Goal: Task Accomplishment & Management: Manage account settings

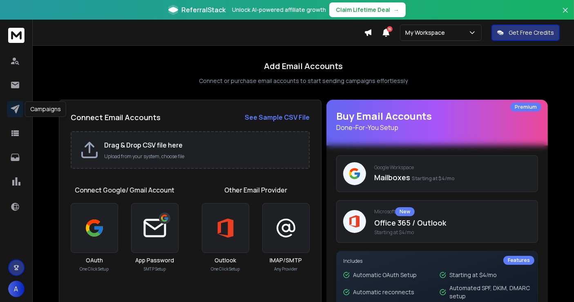
click at [13, 114] on link at bounding box center [15, 109] width 16 height 16
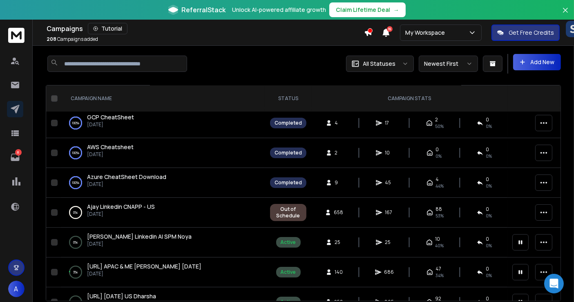
scroll to position [45, 0]
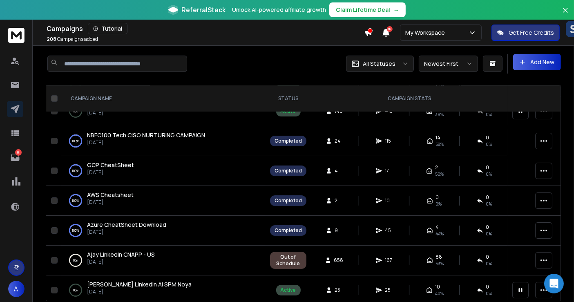
click at [112, 191] on span "AWS Cheatsheet" at bounding box center [110, 195] width 47 height 8
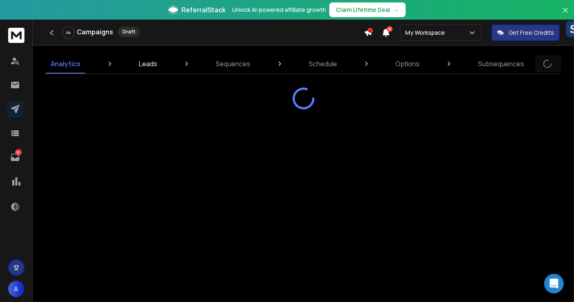
click at [152, 66] on p "Leads" at bounding box center [148, 64] width 18 height 10
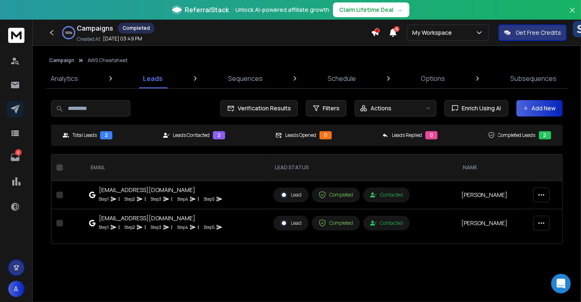
click at [532, 108] on button "Add New" at bounding box center [539, 108] width 46 height 16
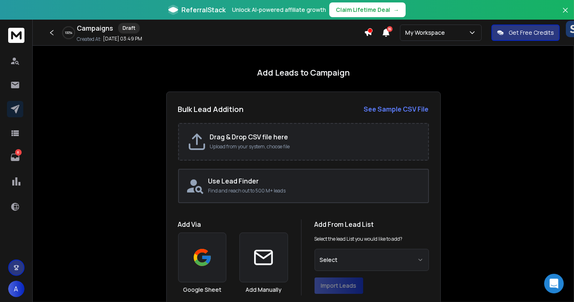
click at [265, 147] on p "Upload from your system, choose file" at bounding box center [315, 146] width 210 height 7
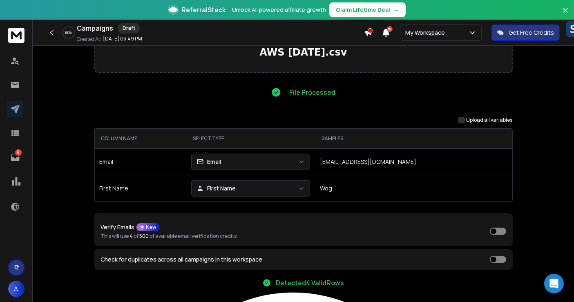
scroll to position [69, 0]
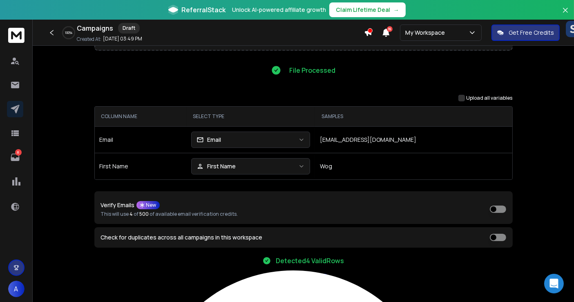
click at [297, 281] on button "Upload All" at bounding box center [303, 282] width 49 height 16
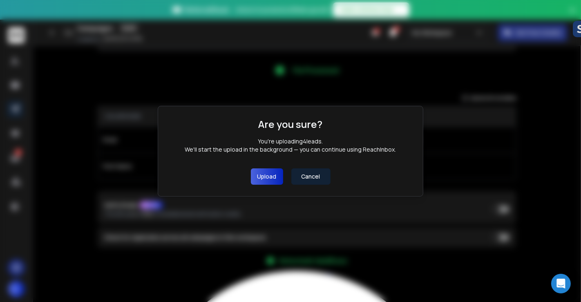
click at [257, 172] on button "Upload" at bounding box center [267, 176] width 32 height 16
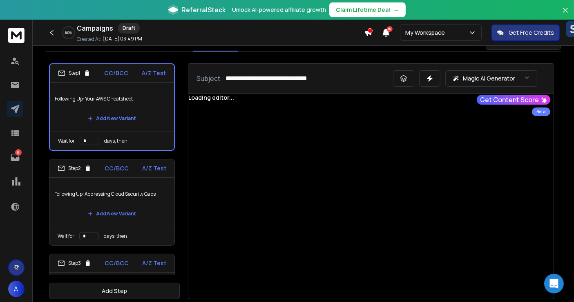
scroll to position [45, 0]
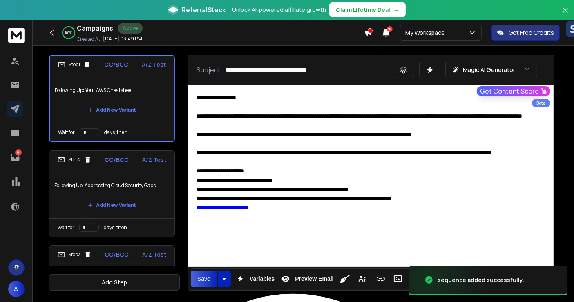
click at [119, 183] on p "Following Up: Addressing Cloud Security Gaps" at bounding box center [111, 185] width 115 height 23
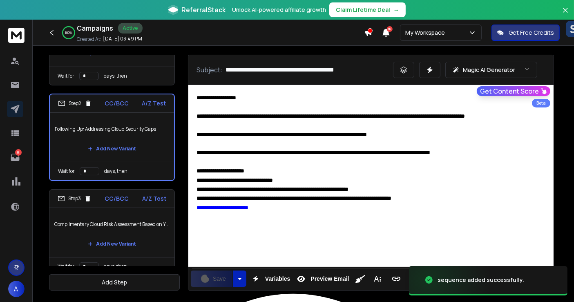
scroll to position [91, 0]
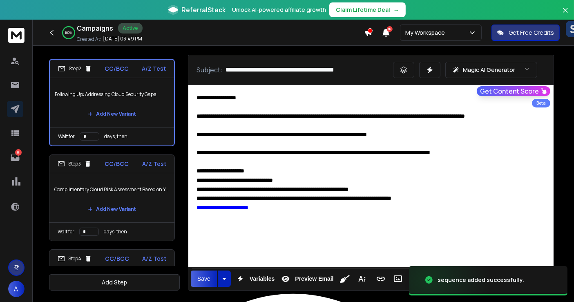
click at [134, 184] on p "Complimentary Cloud Risk Assessment Based on Your Azure" at bounding box center [111, 189] width 115 height 23
type input "**********"
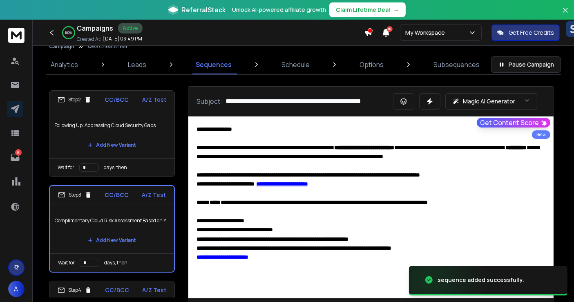
scroll to position [0, 0]
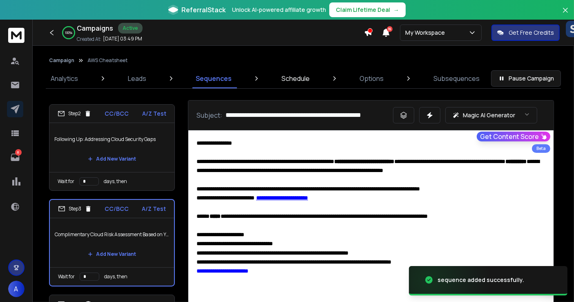
click at [305, 79] on p "Schedule" at bounding box center [295, 79] width 28 height 10
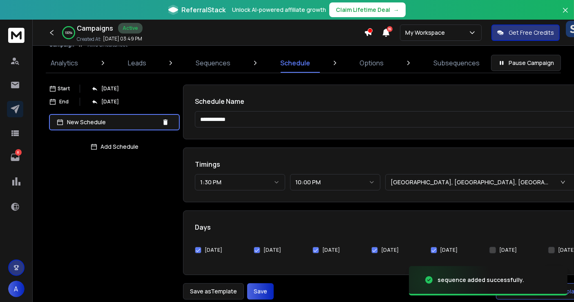
scroll to position [23, 0]
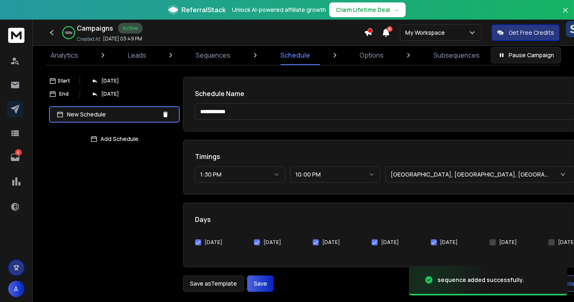
click at [260, 279] on button "Save" at bounding box center [260, 283] width 27 height 16
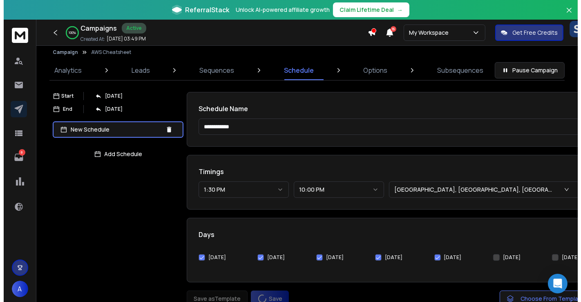
scroll to position [0, 0]
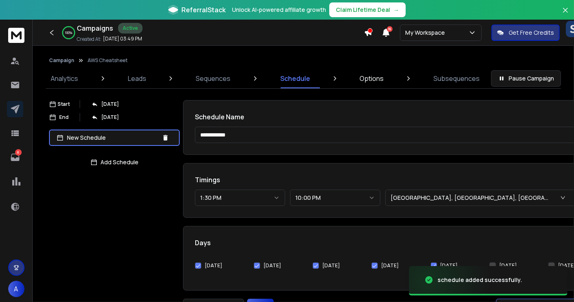
click at [381, 81] on p "Options" at bounding box center [371, 79] width 24 height 10
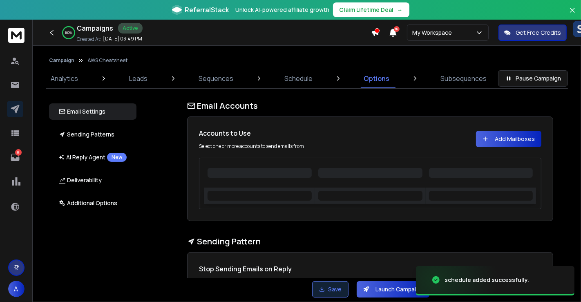
click at [321, 287] on icon "submit" at bounding box center [322, 289] width 6 height 6
click at [371, 288] on icon at bounding box center [374, 289] width 6 height 6
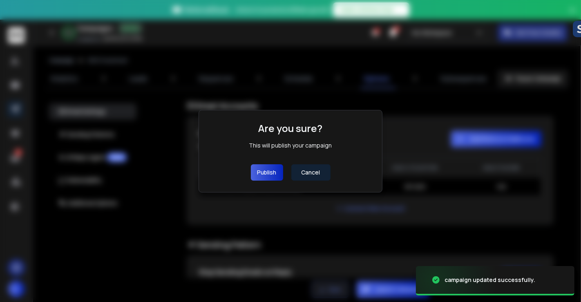
click at [272, 173] on button "Publish" at bounding box center [267, 172] width 32 height 16
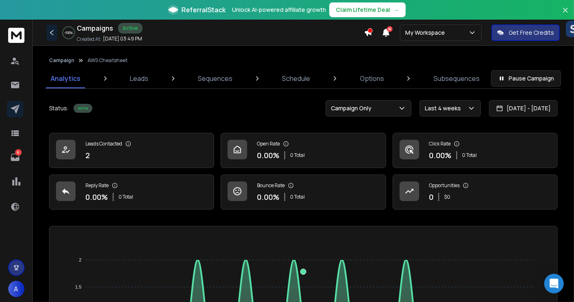
click at [51, 36] on icon at bounding box center [51, 32] width 7 height 7
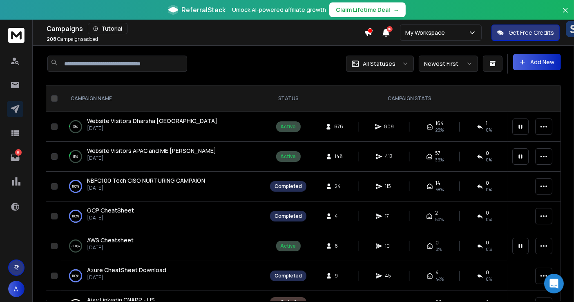
scroll to position [45, 0]
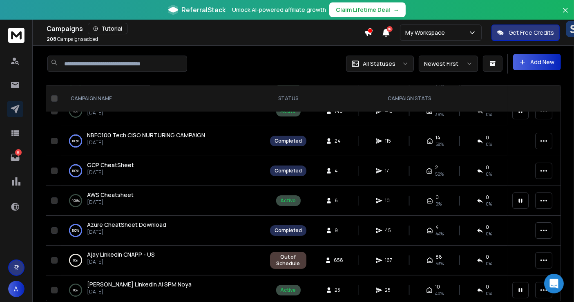
click at [115, 191] on span "AWS Cheatsheet" at bounding box center [110, 195] width 47 height 8
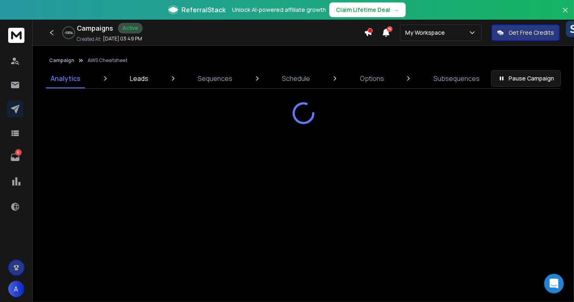
click at [134, 82] on p "Leads" at bounding box center [139, 79] width 18 height 10
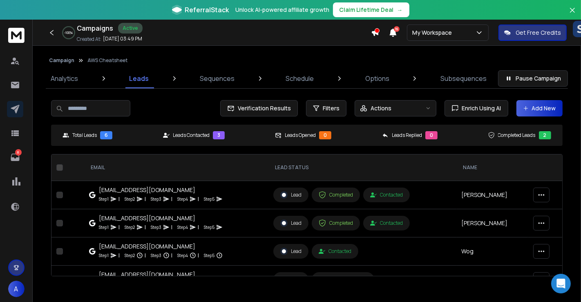
click at [524, 111] on icon at bounding box center [526, 108] width 6 height 6
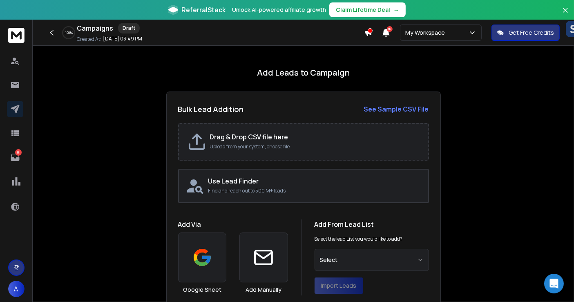
click at [252, 150] on div "Drag & Drop CSV file here Upload from your system, choose file" at bounding box center [315, 142] width 210 height 20
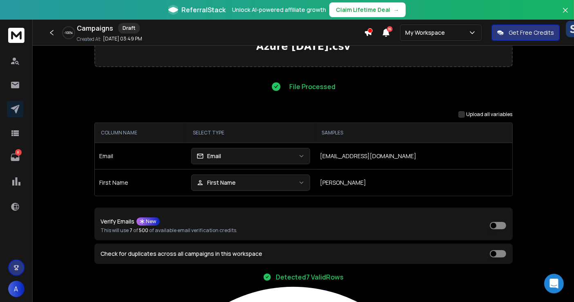
scroll to position [69, 0]
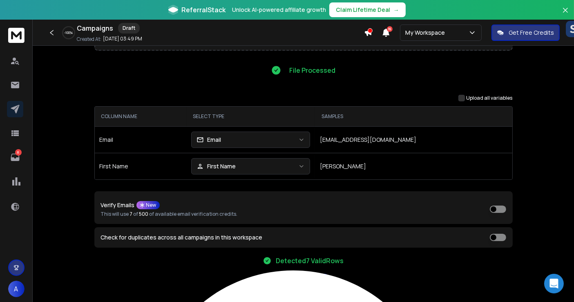
click at [296, 278] on button "Upload All" at bounding box center [303, 282] width 49 height 16
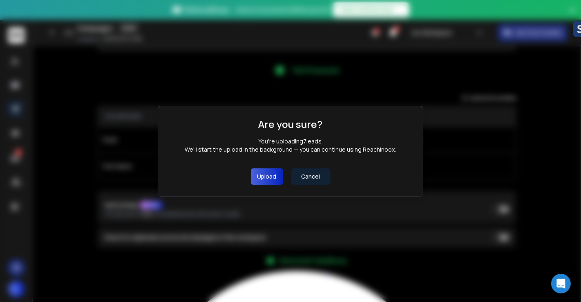
click at [269, 178] on button "Upload" at bounding box center [267, 176] width 32 height 16
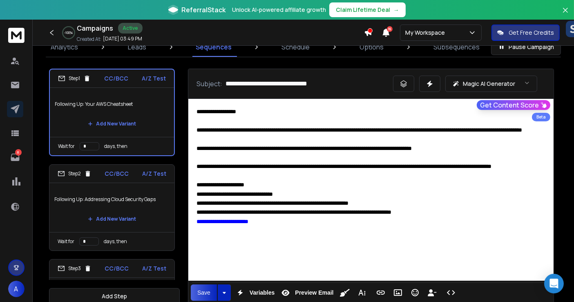
scroll to position [45, 0]
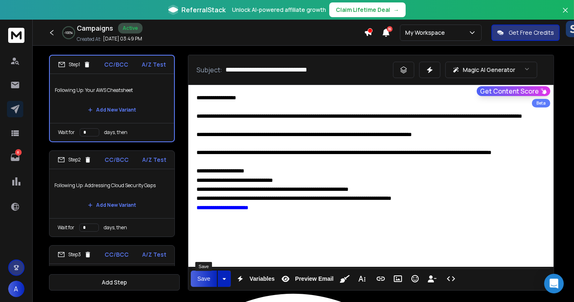
drag, startPoint x: 211, startPoint y: 276, endPoint x: 203, endPoint y: 277, distance: 8.6
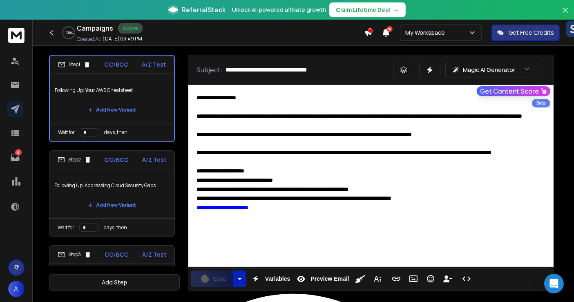
click at [134, 188] on p "Following Up: Addressing Cloud Security Gaps" at bounding box center [111, 185] width 115 height 23
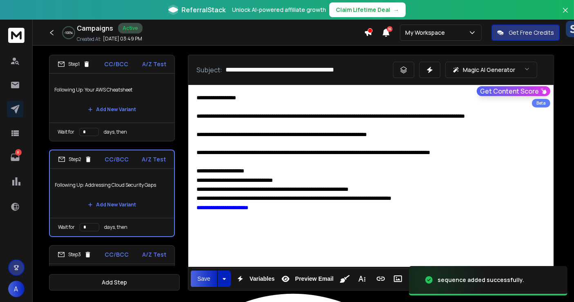
drag, startPoint x: 205, startPoint y: 279, endPoint x: 129, endPoint y: 237, distance: 87.0
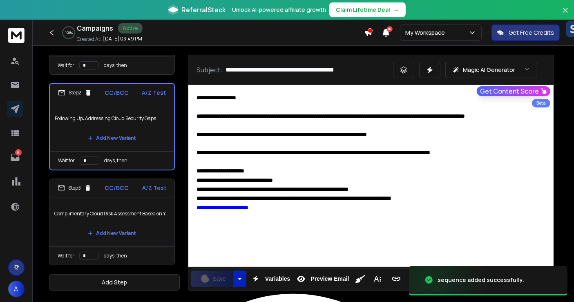
scroll to position [91, 0]
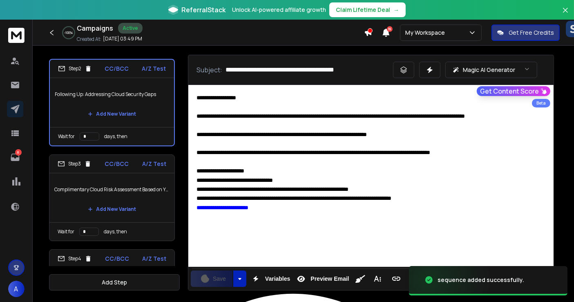
click at [121, 193] on p "Complimentary Cloud Risk Assessment Based on Your Azure" at bounding box center [111, 189] width 115 height 23
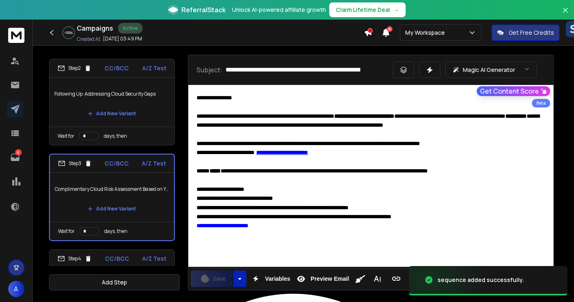
scroll to position [181, 0]
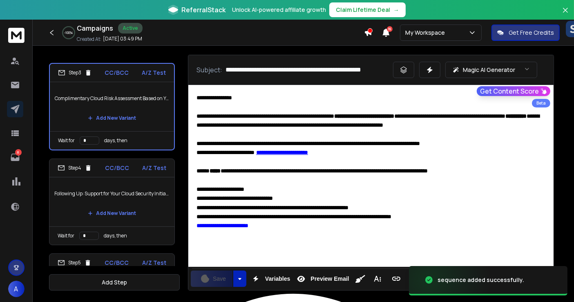
click at [139, 200] on p "Following Up: Support for Your Cloud Security Initiatives" at bounding box center [111, 193] width 115 height 23
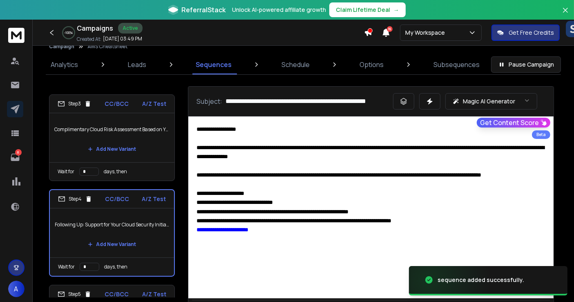
scroll to position [0, 0]
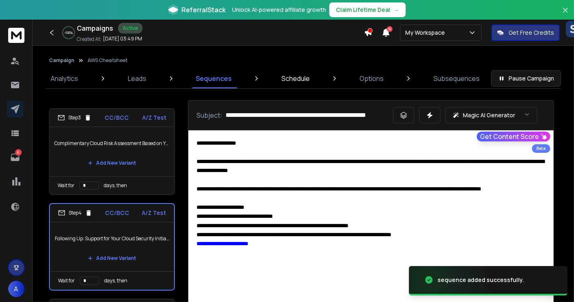
click at [310, 81] on p "Schedule" at bounding box center [295, 79] width 28 height 10
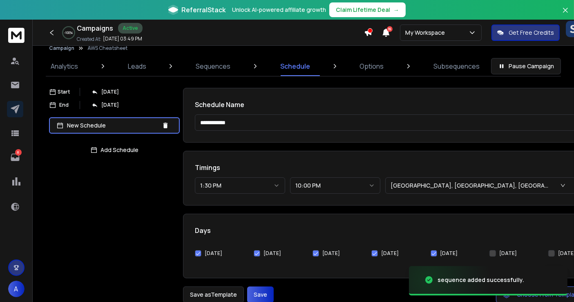
scroll to position [23, 0]
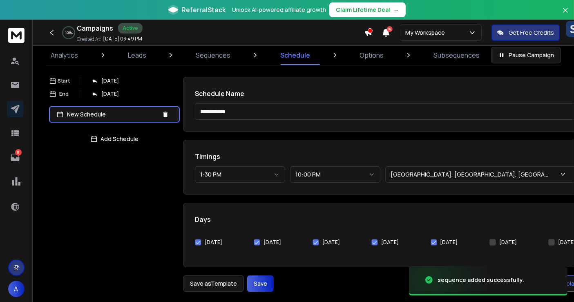
click at [254, 278] on button "Save" at bounding box center [260, 283] width 27 height 16
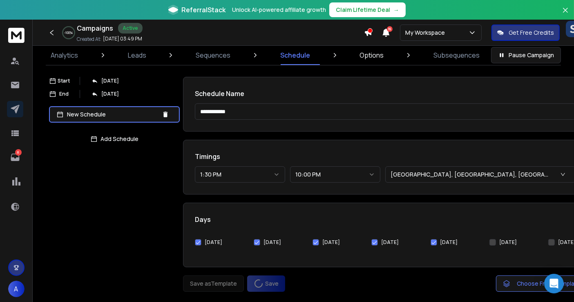
click at [375, 56] on p "Options" at bounding box center [371, 55] width 24 height 10
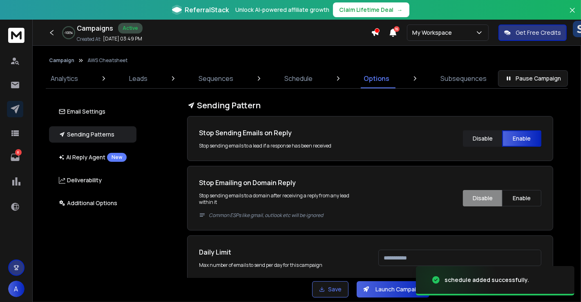
drag, startPoint x: 330, startPoint y: 279, endPoint x: 353, endPoint y: 288, distance: 24.6
click at [330, 279] on div "ReferralStack Unlock AI-powered affiliate growth Lifetime Deals available! Clai…" at bounding box center [290, 151] width 581 height 302
drag, startPoint x: 333, startPoint y: 290, endPoint x: 373, endPoint y: 290, distance: 40.0
click at [333, 290] on button "Save" at bounding box center [330, 289] width 36 height 16
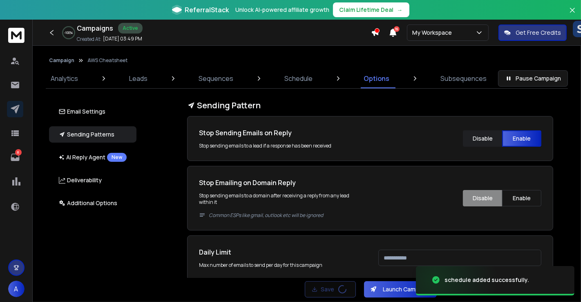
click at [397, 290] on button "Launch Campaign" at bounding box center [400, 289] width 73 height 16
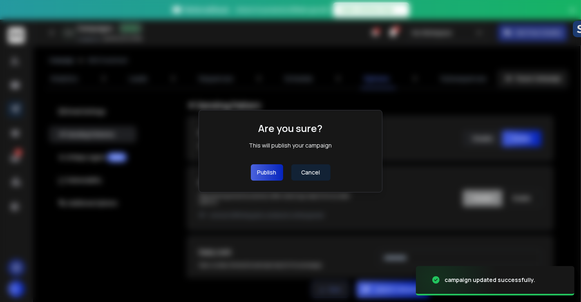
click at [275, 172] on button "Publish" at bounding box center [267, 172] width 32 height 16
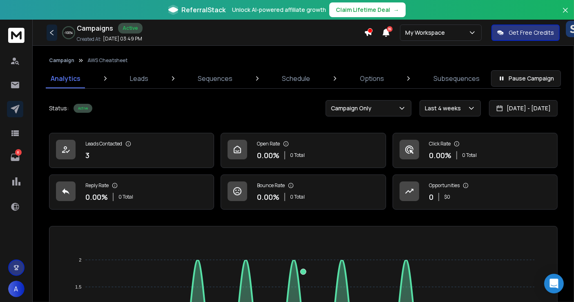
click at [52, 33] on icon at bounding box center [51, 32] width 7 height 7
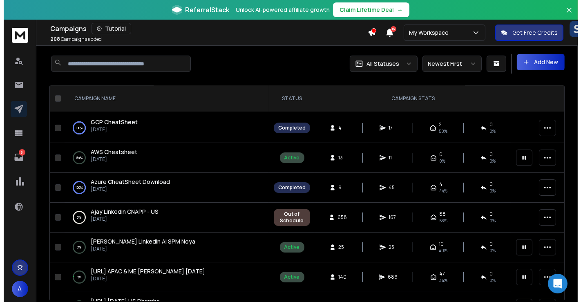
scroll to position [91, 0]
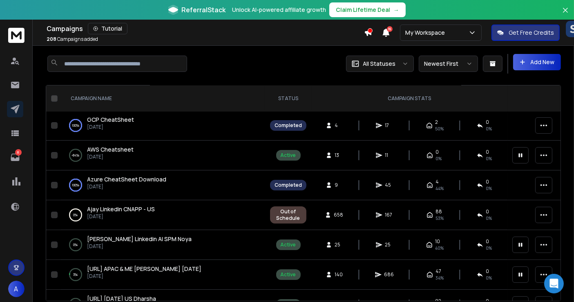
click at [118, 151] on span "AWS Cheatsheet" at bounding box center [110, 149] width 47 height 8
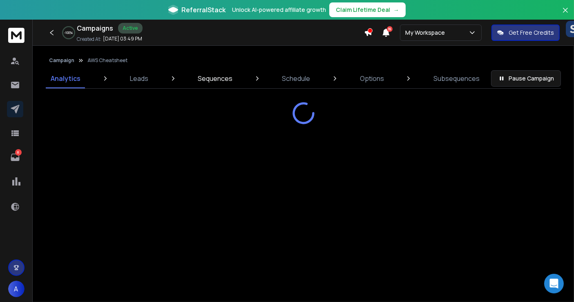
click at [226, 83] on p "Sequences" at bounding box center [215, 79] width 35 height 10
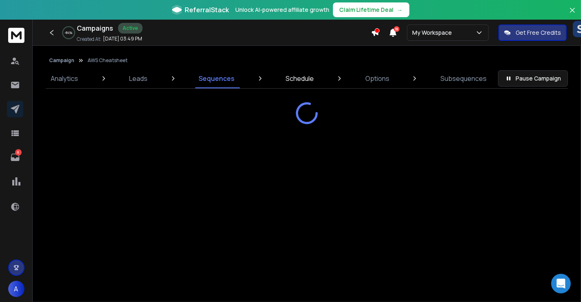
click at [304, 78] on p "Schedule" at bounding box center [300, 79] width 28 height 10
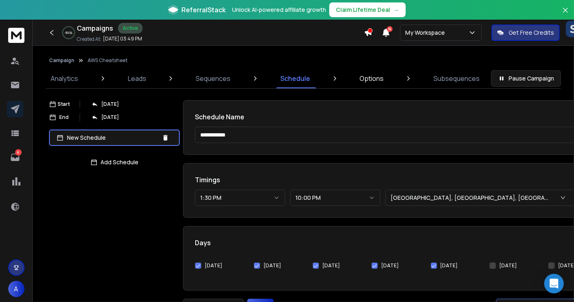
click at [373, 83] on link "Options" at bounding box center [372, 79] width 34 height 20
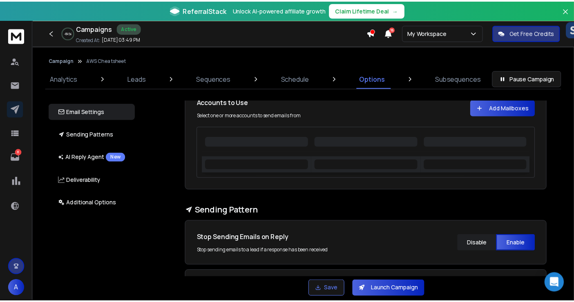
scroll to position [45, 0]
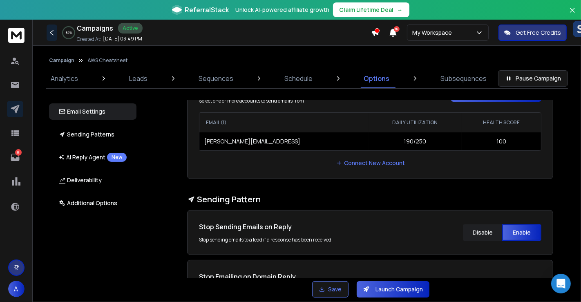
click at [54, 34] on icon at bounding box center [51, 32] width 7 height 7
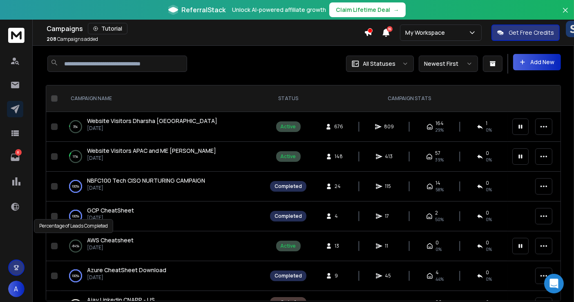
scroll to position [91, 0]
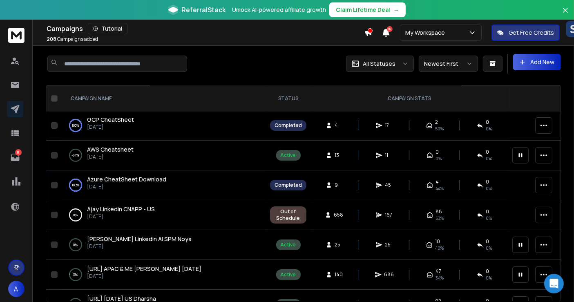
click at [121, 152] on span "AWS Cheatsheet" at bounding box center [110, 149] width 47 height 8
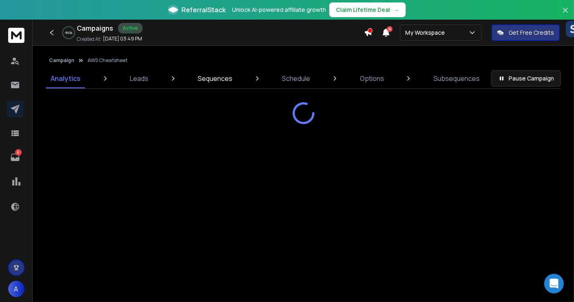
click at [204, 79] on p "Sequences" at bounding box center [215, 79] width 35 height 10
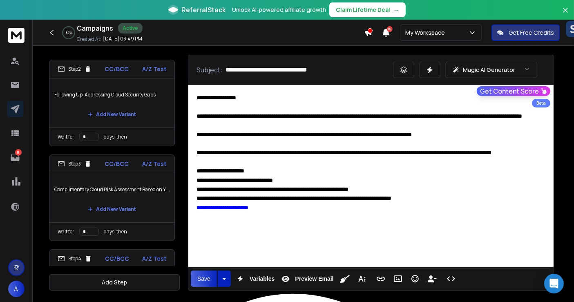
scroll to position [234, 0]
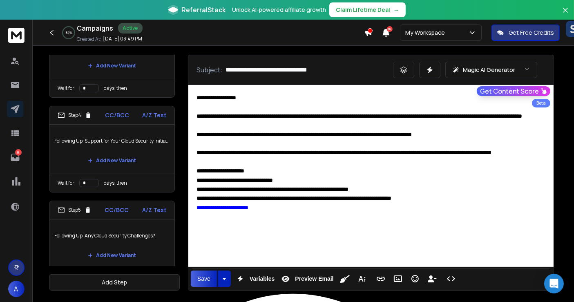
click at [152, 147] on p "Following Up: Support for Your Cloud Security Initiatives" at bounding box center [111, 141] width 115 height 23
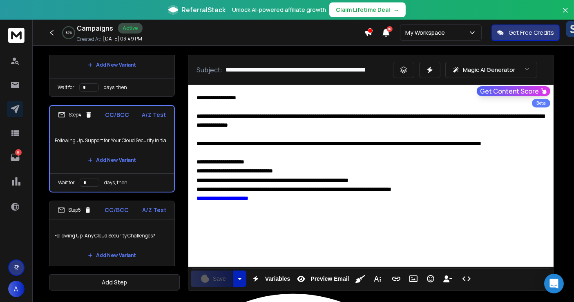
drag, startPoint x: 128, startPoint y: 227, endPoint x: 128, endPoint y: 233, distance: 6.1
click at [128, 228] on p "Following Up: Any Cloud Security Challenges?" at bounding box center [111, 235] width 115 height 23
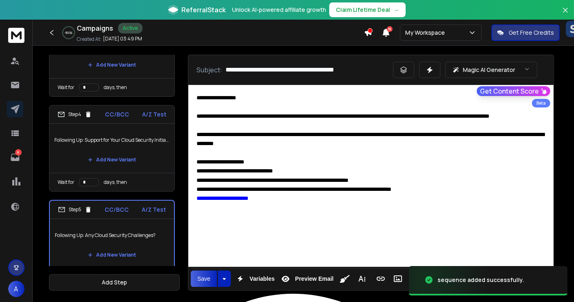
click at [130, 138] on p "Following Up: Support for Your Cloud Security Initiatives" at bounding box center [111, 140] width 115 height 23
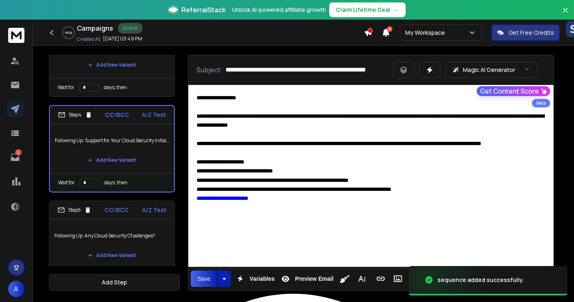
scroll to position [143, 0]
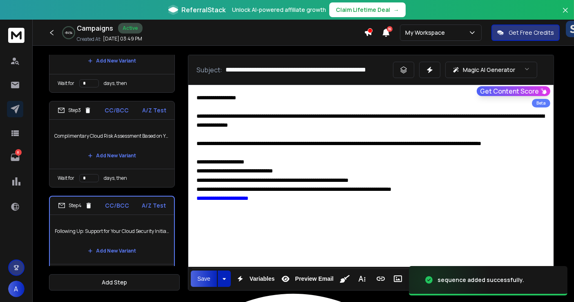
click at [123, 139] on p "Complimentary Cloud Risk Assessment Based on Your Azure" at bounding box center [111, 136] width 115 height 23
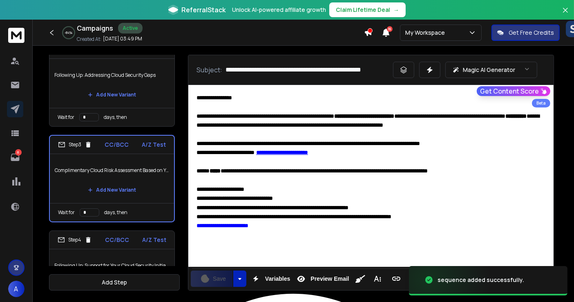
scroll to position [98, 0]
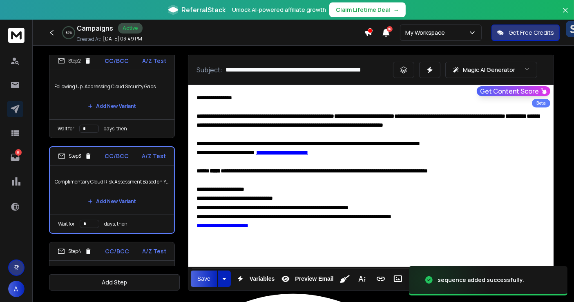
click at [149, 101] on div "Add New Variant" at bounding box center [111, 106] width 115 height 16
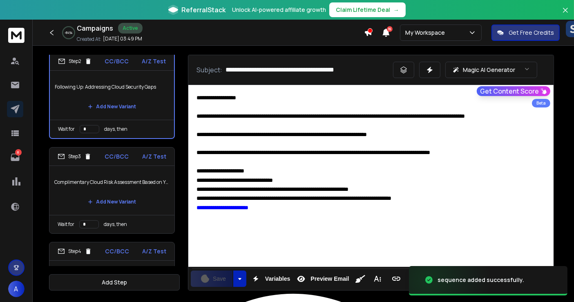
scroll to position [0, 0]
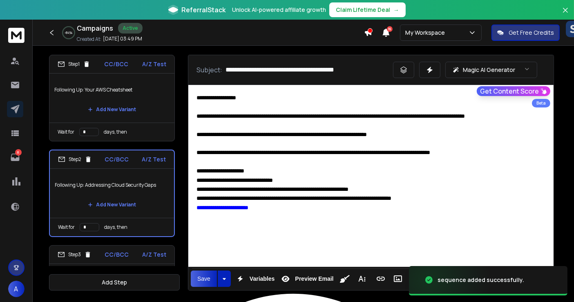
click at [132, 96] on p "Following Up: Your AWS Cheatsheet" at bounding box center [111, 89] width 115 height 23
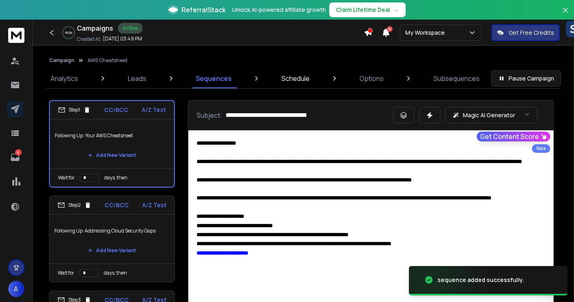
click at [302, 74] on p "Schedule" at bounding box center [295, 79] width 28 height 10
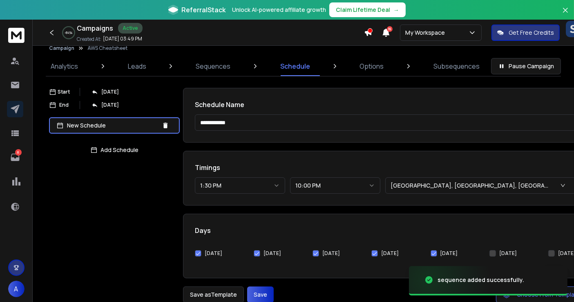
scroll to position [23, 0]
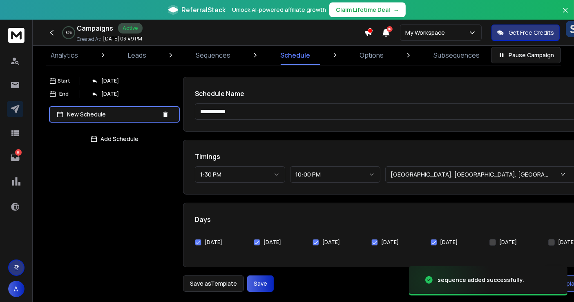
click at [248, 281] on button "Save" at bounding box center [260, 283] width 27 height 16
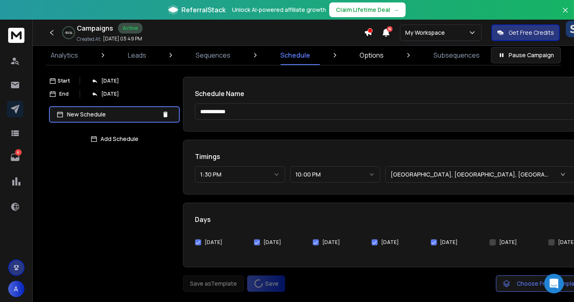
click at [382, 56] on p "Options" at bounding box center [371, 55] width 24 height 10
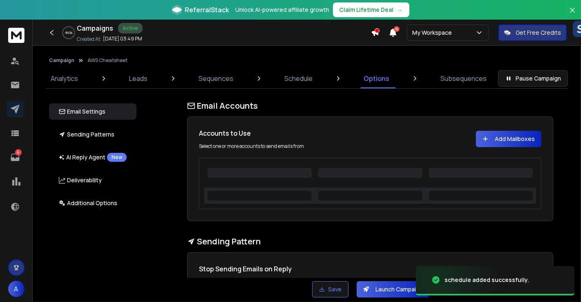
click at [327, 278] on div "ReferralStack Unlock AI-powered affiliate growth Lifetime Deals available! Clai…" at bounding box center [290, 151] width 581 height 302
click at [329, 286] on button "Save" at bounding box center [330, 289] width 36 height 16
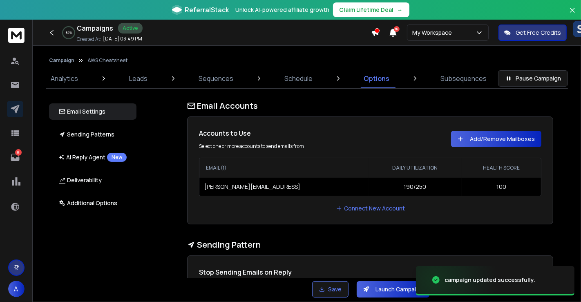
click at [380, 288] on button "Launch Campaign" at bounding box center [393, 289] width 73 height 16
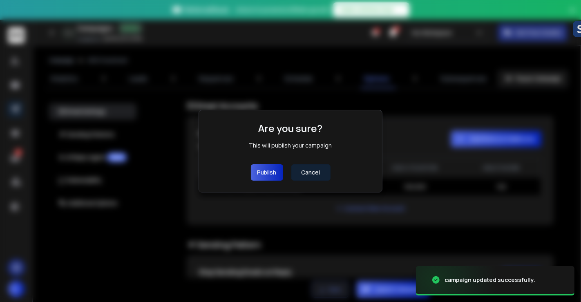
click at [272, 167] on button "Publish" at bounding box center [267, 172] width 32 height 16
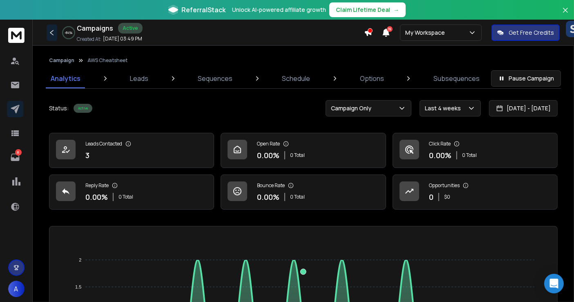
click at [54, 38] on button at bounding box center [52, 33] width 11 height 16
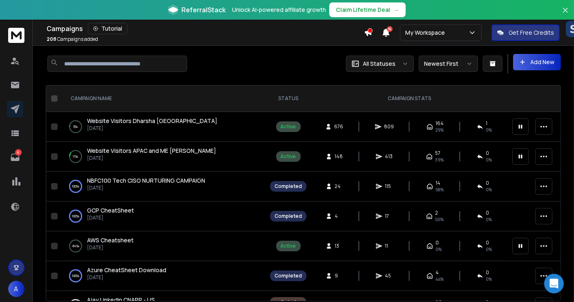
scroll to position [45, 0]
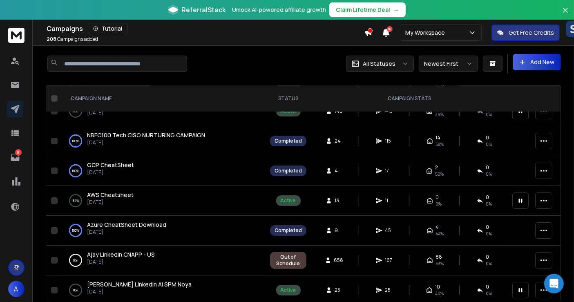
click at [125, 169] on p "[DATE]" at bounding box center [110, 172] width 47 height 7
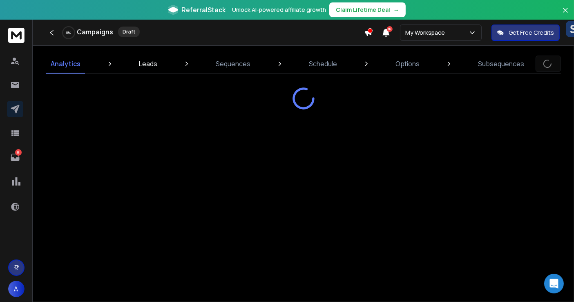
click at [141, 69] on link "Leads" at bounding box center [148, 64] width 28 height 20
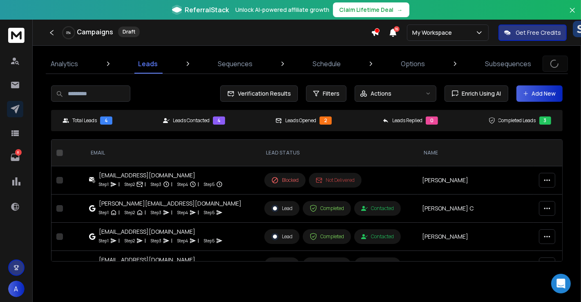
click at [532, 101] on button "Add New" at bounding box center [539, 93] width 46 height 16
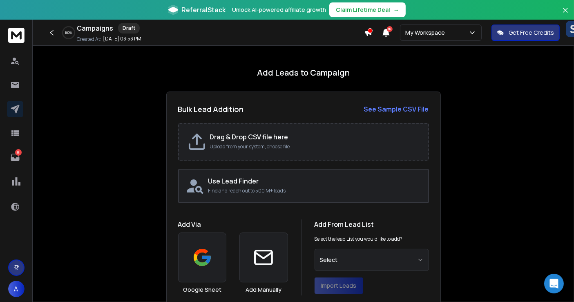
click at [333, 145] on p "Upload from your system, choose file" at bounding box center [315, 146] width 210 height 7
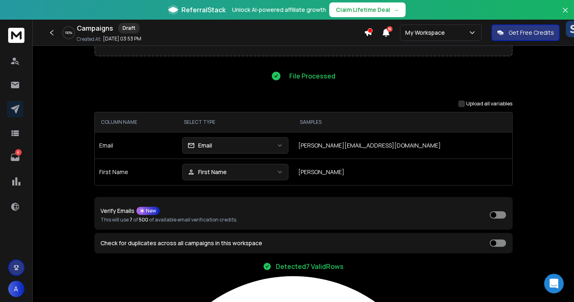
scroll to position [69, 0]
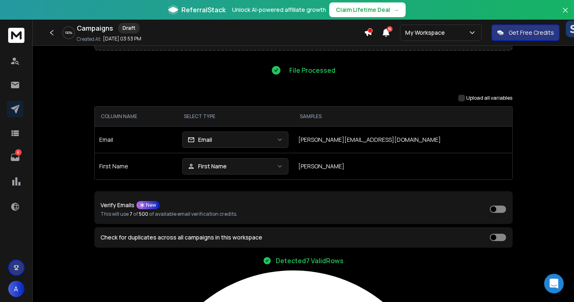
click at [303, 280] on button "Upload All" at bounding box center [303, 282] width 49 height 16
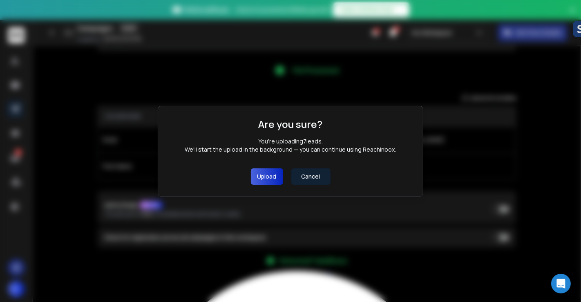
click at [269, 181] on button "Upload" at bounding box center [267, 176] width 32 height 16
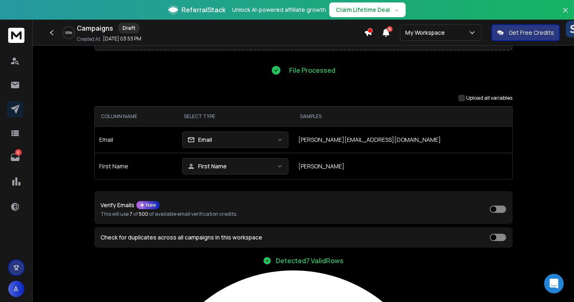
scroll to position [22, 0]
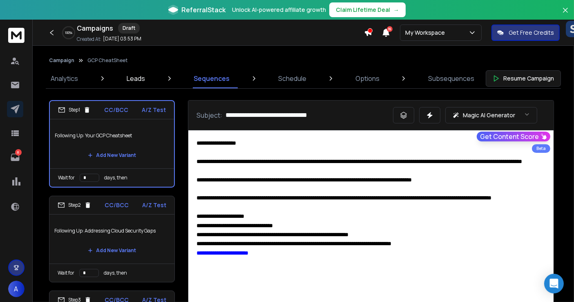
click at [145, 84] on link "Leads" at bounding box center [136, 79] width 28 height 20
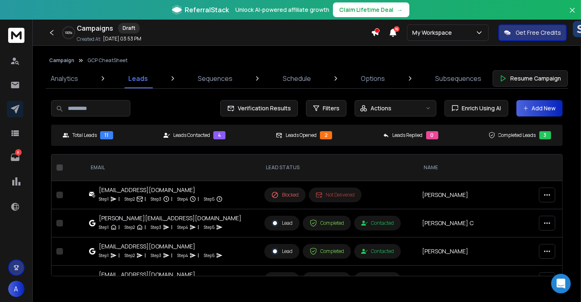
click at [543, 112] on button "Add New" at bounding box center [539, 108] width 46 height 16
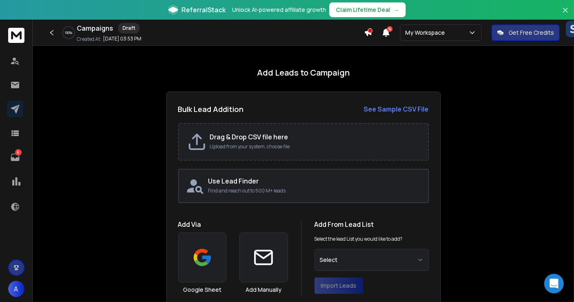
click at [346, 140] on h2 "Drag & Drop CSV file here" at bounding box center [315, 137] width 210 height 10
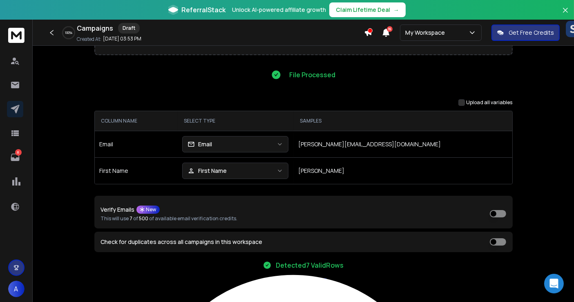
scroll to position [69, 0]
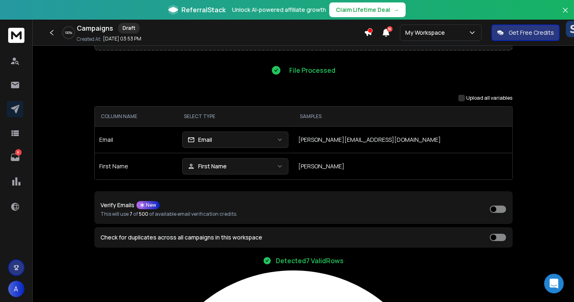
click at [309, 282] on button "Upload All" at bounding box center [303, 282] width 49 height 16
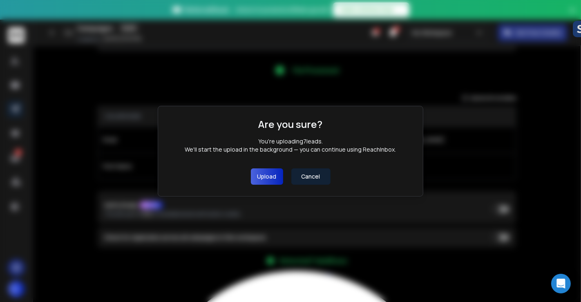
click at [280, 178] on button "Upload" at bounding box center [267, 176] width 32 height 16
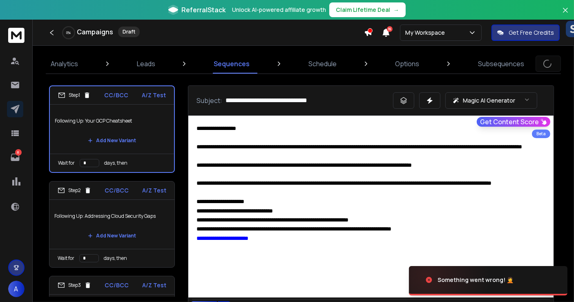
scroll to position [30, 0]
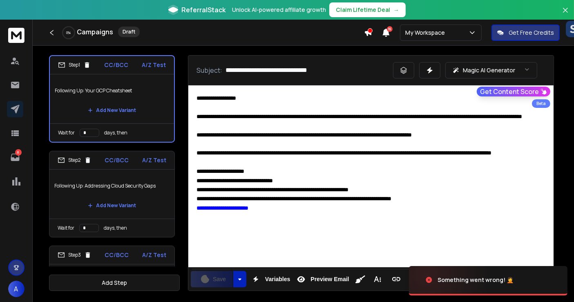
click at [145, 194] on p "Following Up: Addressing Cloud Security Gaps" at bounding box center [111, 185] width 115 height 23
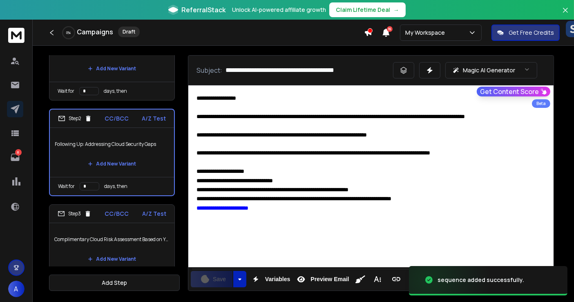
scroll to position [91, 0]
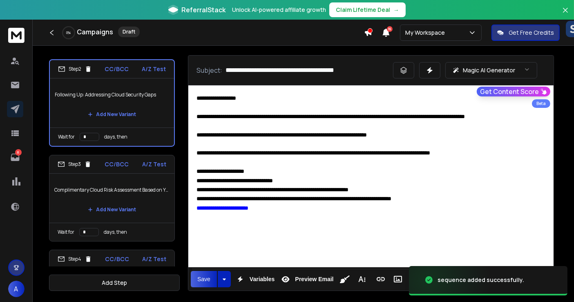
click at [136, 195] on p "Complimentary Cloud Risk Assessment Based on Your Azure" at bounding box center [111, 190] width 115 height 23
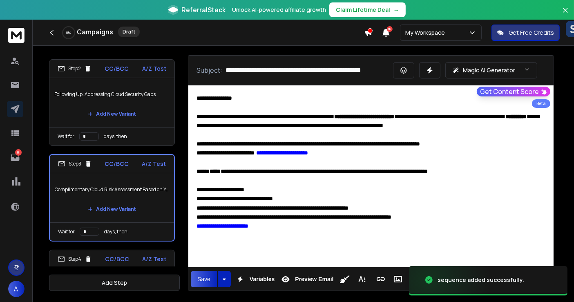
scroll to position [181, 0]
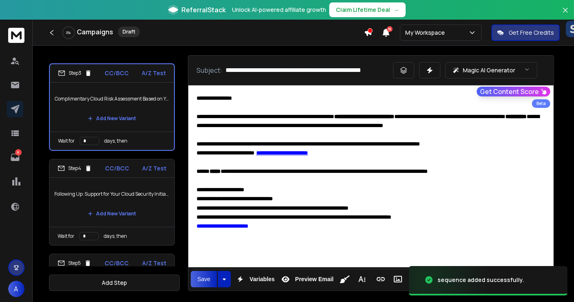
click at [142, 198] on p "Following Up: Support for Your Cloud Security Initiatives" at bounding box center [111, 194] width 115 height 23
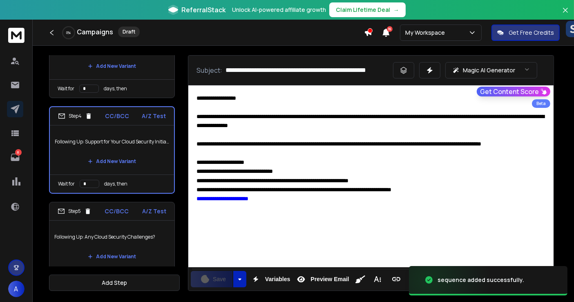
scroll to position [234, 0]
click at [136, 232] on p "Following Up: Any Cloud Security Challenges?" at bounding box center [111, 236] width 115 height 23
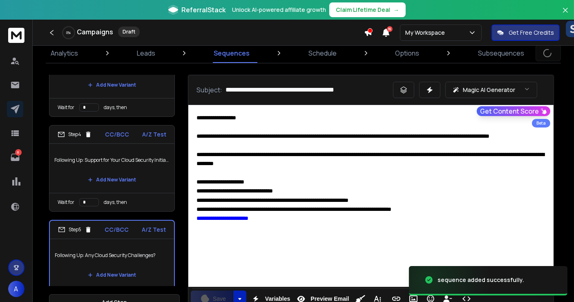
scroll to position [0, 0]
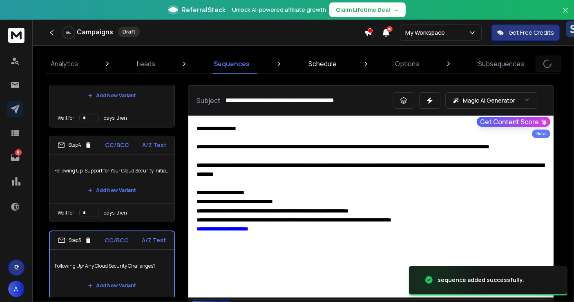
click at [339, 65] on link "Schedule" at bounding box center [323, 64] width 38 height 20
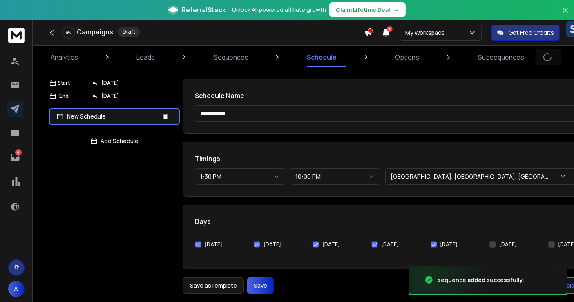
scroll to position [9, 0]
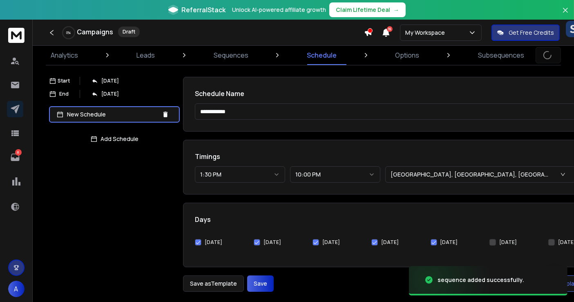
click at [259, 281] on button "Save" at bounding box center [260, 283] width 27 height 16
click at [407, 58] on p "Options" at bounding box center [407, 55] width 24 height 10
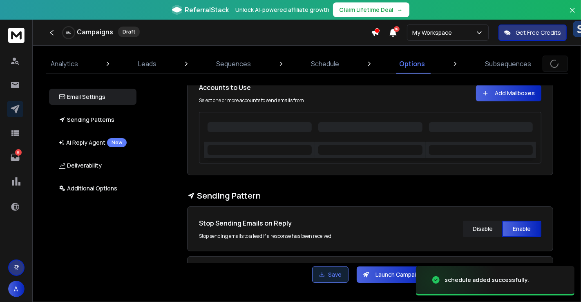
scroll to position [45, 0]
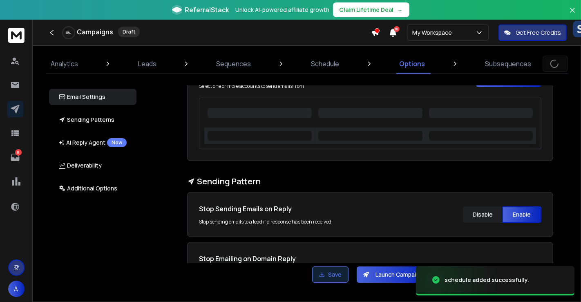
click at [333, 272] on button "Save" at bounding box center [330, 274] width 36 height 16
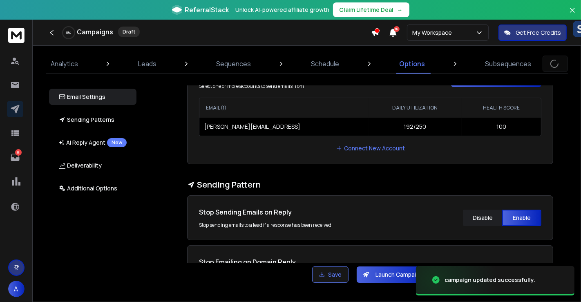
click at [398, 274] on button "Launch Campaign" at bounding box center [393, 274] width 73 height 16
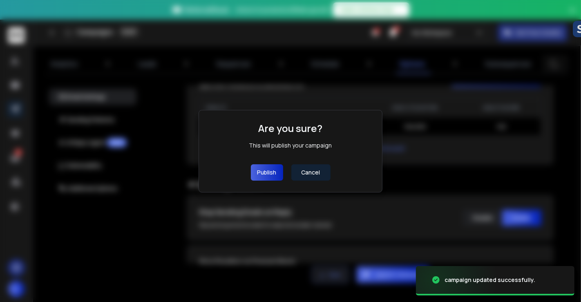
click at [272, 170] on button "Publish" at bounding box center [267, 172] width 32 height 16
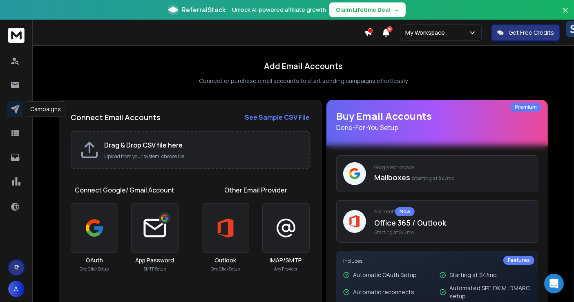
click at [14, 108] on icon at bounding box center [15, 109] width 9 height 9
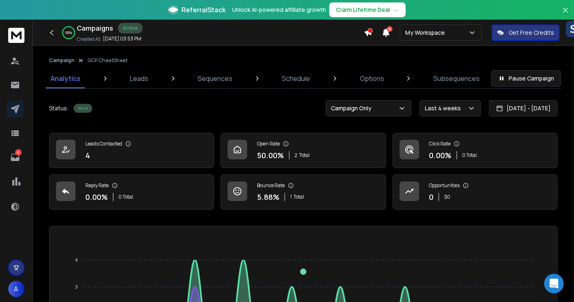
click at [57, 31] on div "100 % Campaigns Active Created At: [DATE] 03:53 PM" at bounding box center [95, 33] width 96 height 20
click at [56, 30] on button at bounding box center [52, 33] width 11 height 16
